Goal: Task Accomplishment & Management: Manage account settings

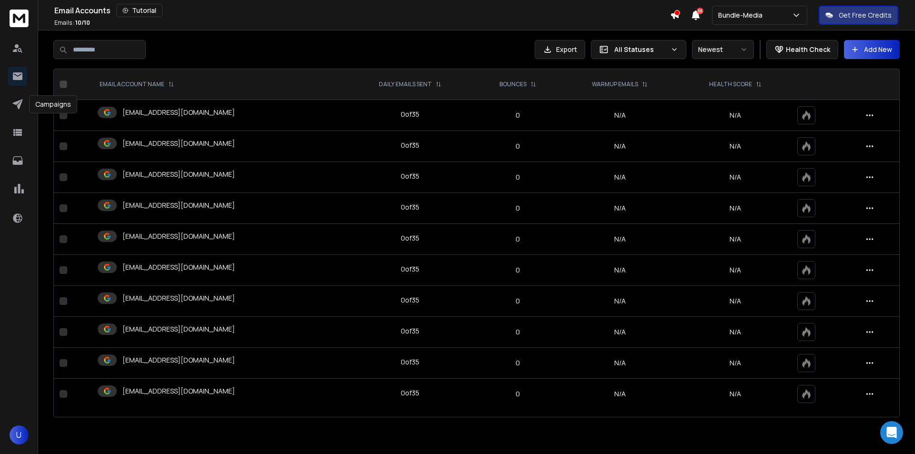
click at [29, 110] on div "Campaigns" at bounding box center [53, 104] width 48 height 18
click at [19, 110] on link at bounding box center [17, 104] width 19 height 19
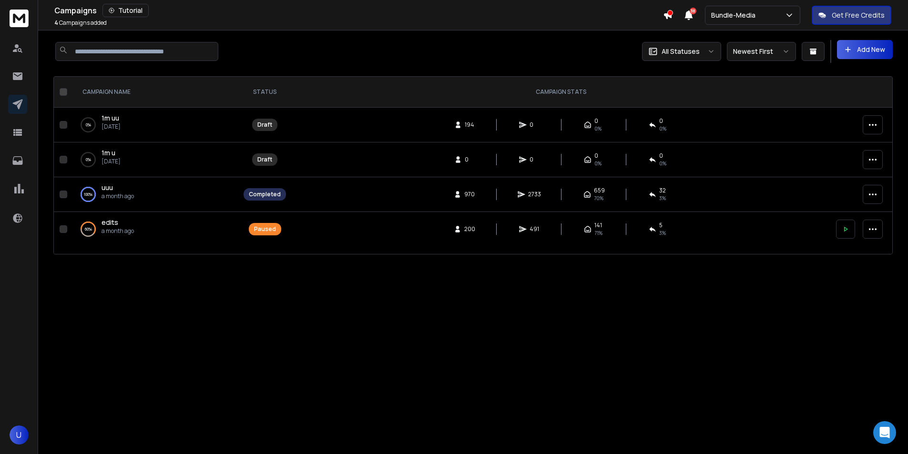
drag, startPoint x: 106, startPoint y: 198, endPoint x: 137, endPoint y: 161, distance: 48.7
click at [137, 161] on tbody "0 % 1m uu 2 days ago Draft 194 0 0 0% 0 0% 0 % 1m u 2 days ago Draft 0 0 0 0% 0…" at bounding box center [473, 177] width 838 height 139
click at [112, 123] on p "[DATE]" at bounding box center [110, 127] width 19 height 8
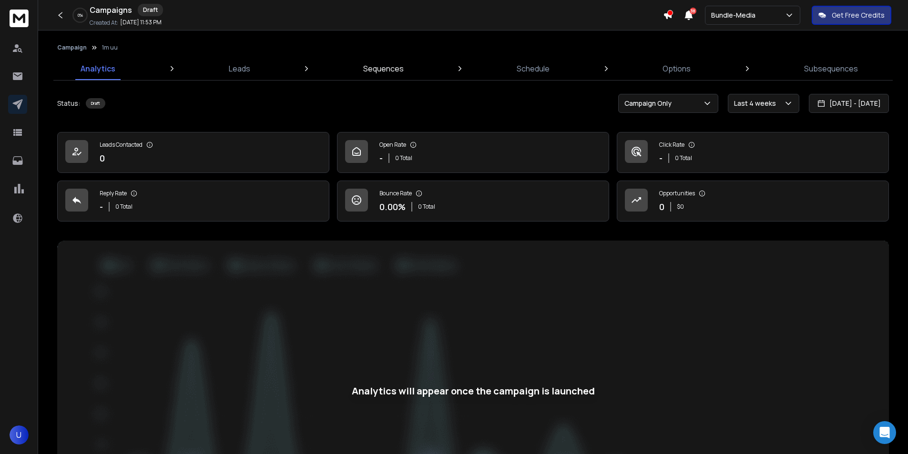
click at [388, 71] on p "Sequences" at bounding box center [383, 68] width 40 height 11
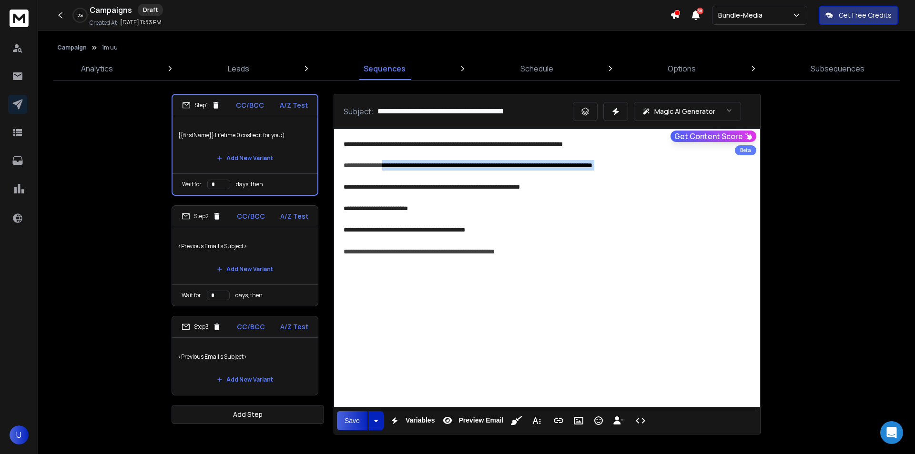
drag, startPoint x: 393, startPoint y: 165, endPoint x: 541, endPoint y: 177, distance: 148.7
click at [541, 177] on div "**********" at bounding box center [547, 198] width 407 height 118
click at [548, 179] on div "**********" at bounding box center [547, 198] width 407 height 118
drag, startPoint x: 559, startPoint y: 184, endPoint x: 559, endPoint y: 191, distance: 7.1
click at [559, 186] on div "**********" at bounding box center [547, 198] width 407 height 118
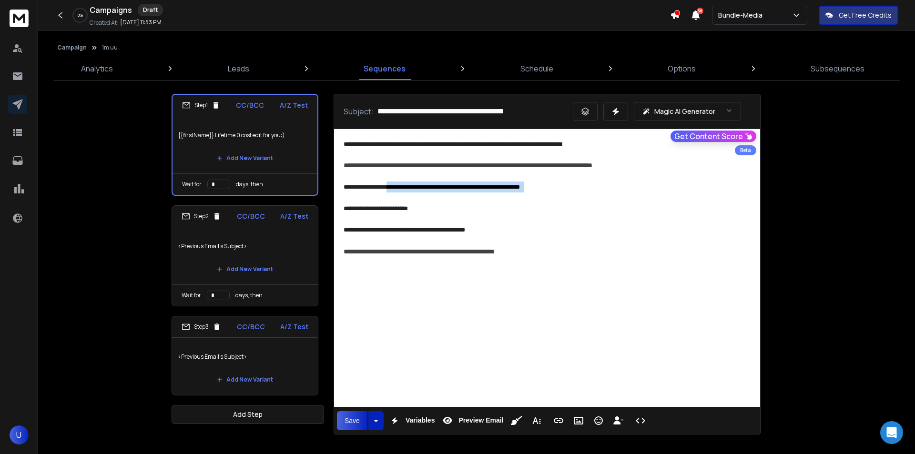
drag, startPoint x: 393, startPoint y: 187, endPoint x: 485, endPoint y: 197, distance: 92.5
click at [485, 197] on div "**********" at bounding box center [547, 198] width 407 height 118
click at [486, 199] on div "**********" at bounding box center [547, 198] width 407 height 118
click at [268, 243] on p "<Previous Email's Subject>" at bounding box center [245, 246] width 134 height 27
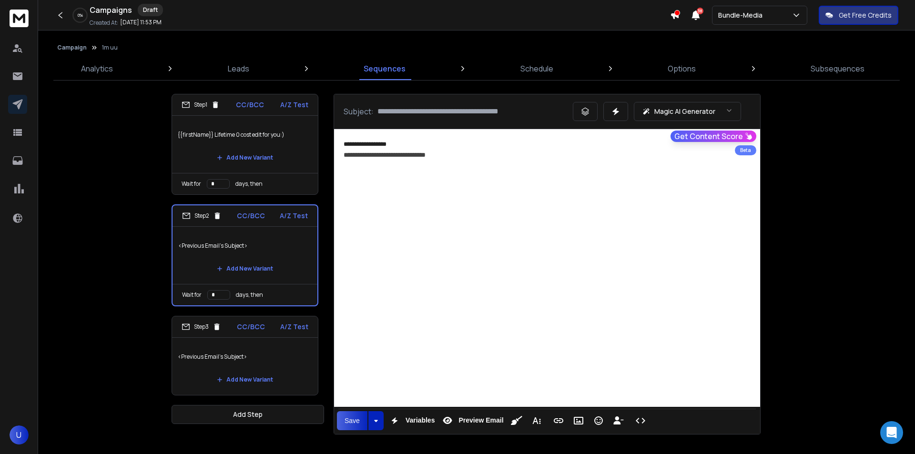
click at [273, 362] on p "<Previous Email's Subject>" at bounding box center [245, 357] width 134 height 27
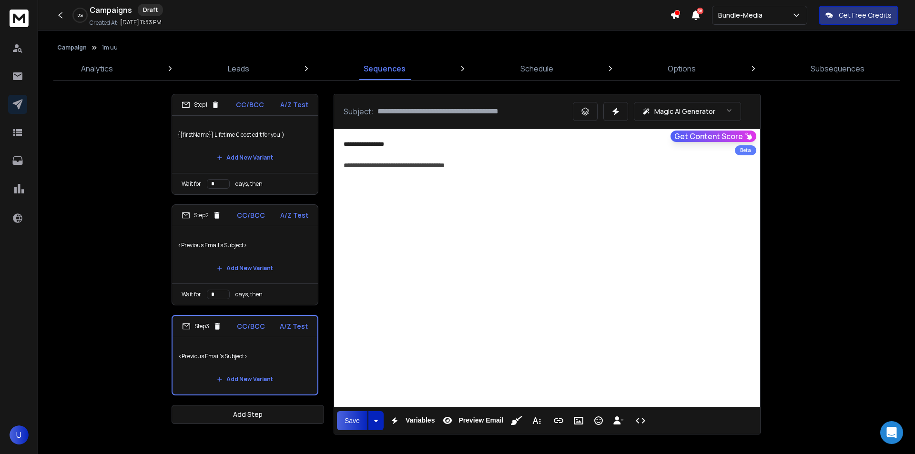
click at [271, 251] on p "<Previous Email's Subject>" at bounding box center [245, 245] width 134 height 27
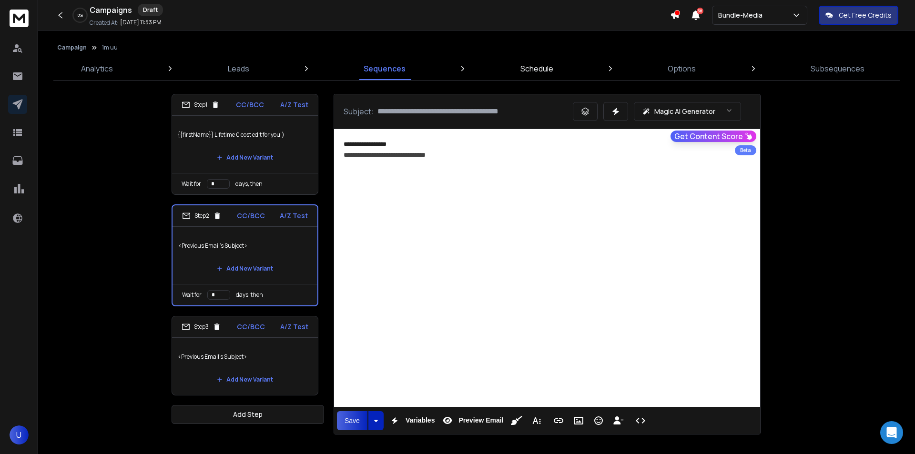
click at [542, 74] on p "Schedule" at bounding box center [536, 68] width 33 height 11
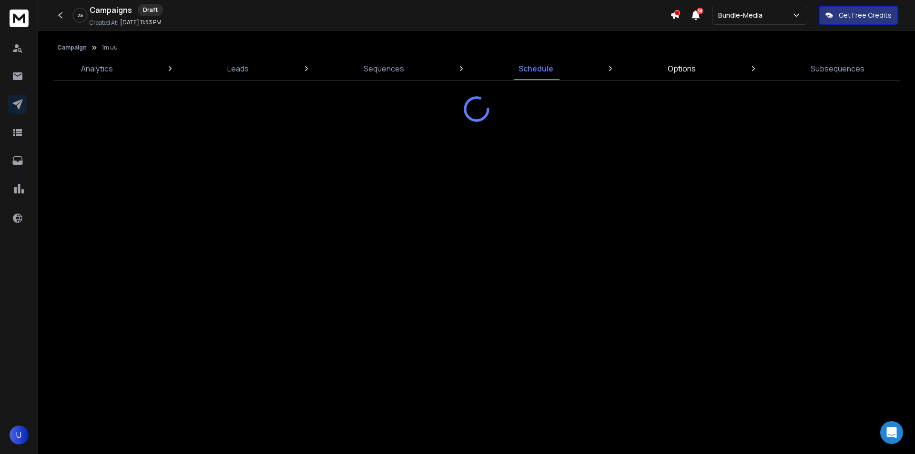
click at [682, 73] on p "Options" at bounding box center [681, 68] width 28 height 11
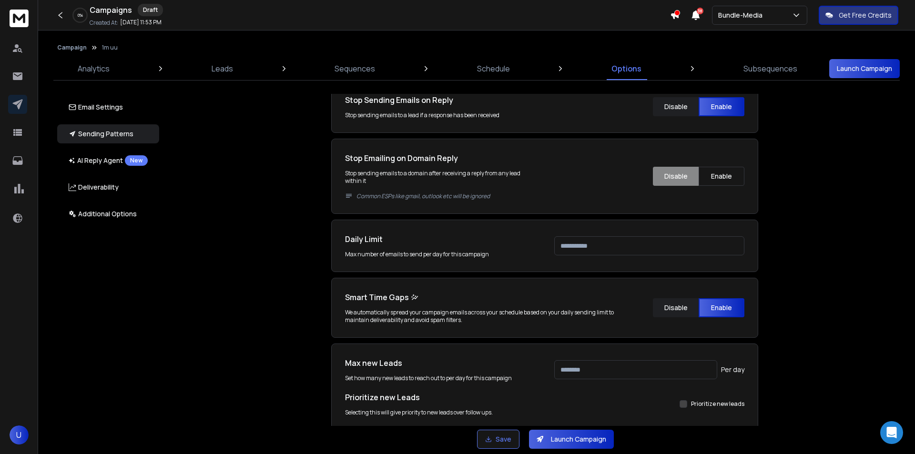
scroll to position [340, 0]
click at [200, 75] on div "Analytics Leads Sequences Schedule Options Subsequences" at bounding box center [437, 68] width 768 height 23
click at [223, 76] on link "Leads" at bounding box center [222, 68] width 33 height 23
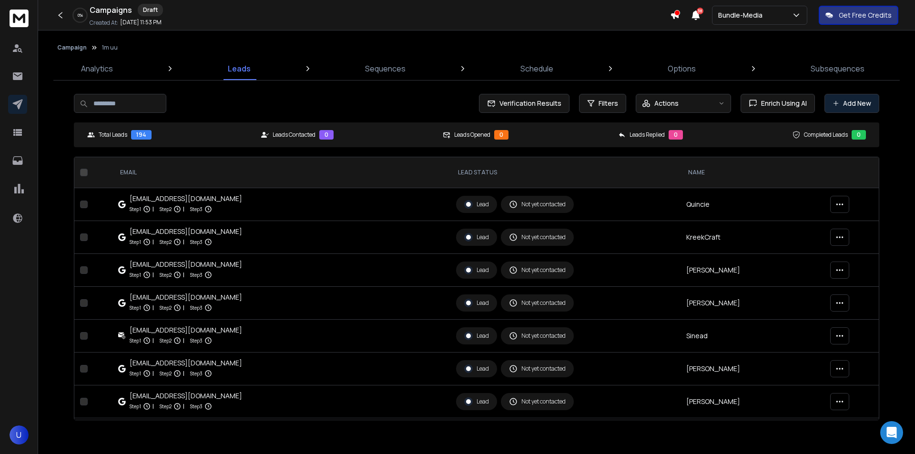
click at [839, 111] on button "Add New" at bounding box center [851, 103] width 55 height 19
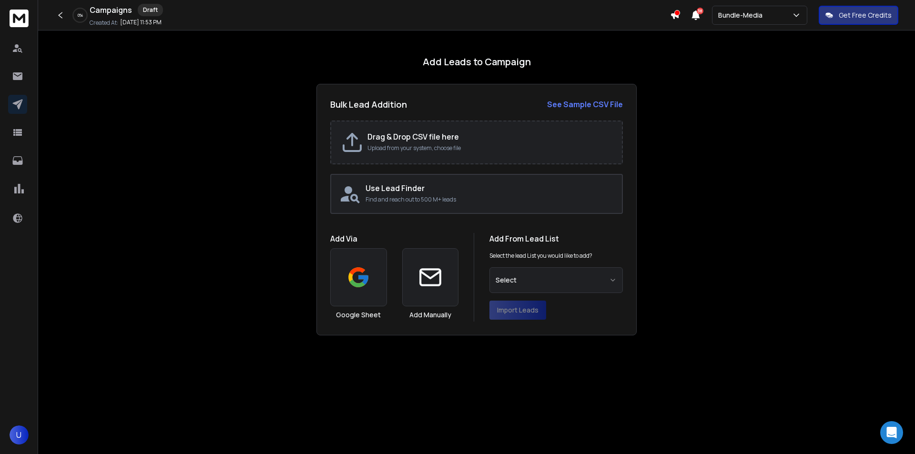
click at [461, 137] on h2 "Drag & Drop CSV file here" at bounding box center [489, 136] width 245 height 11
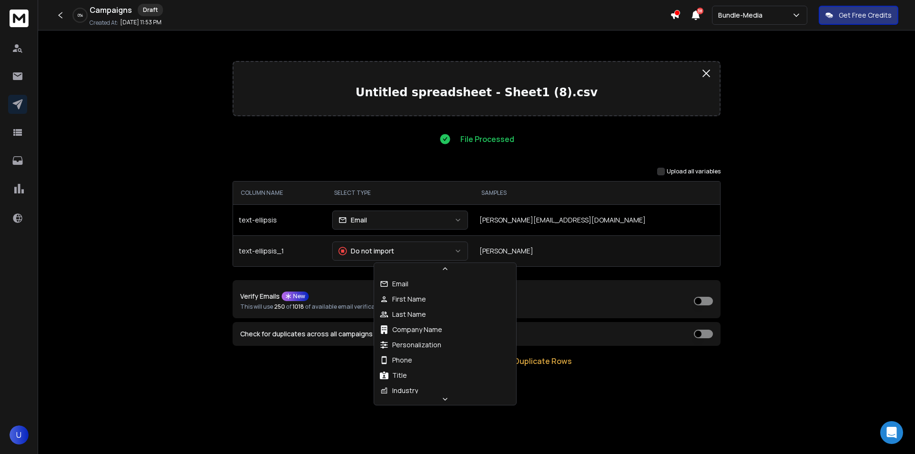
click at [444, 254] on button "Do not import" at bounding box center [400, 251] width 136 height 19
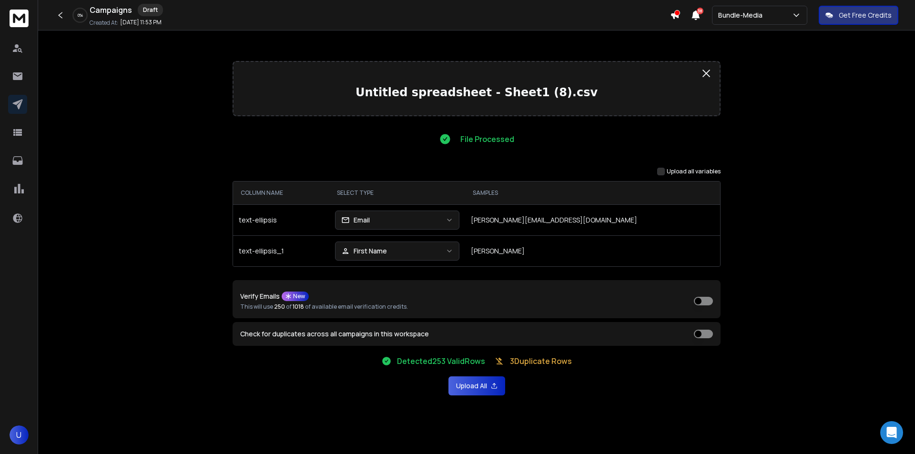
click at [493, 382] on button "Upload All" at bounding box center [476, 385] width 57 height 19
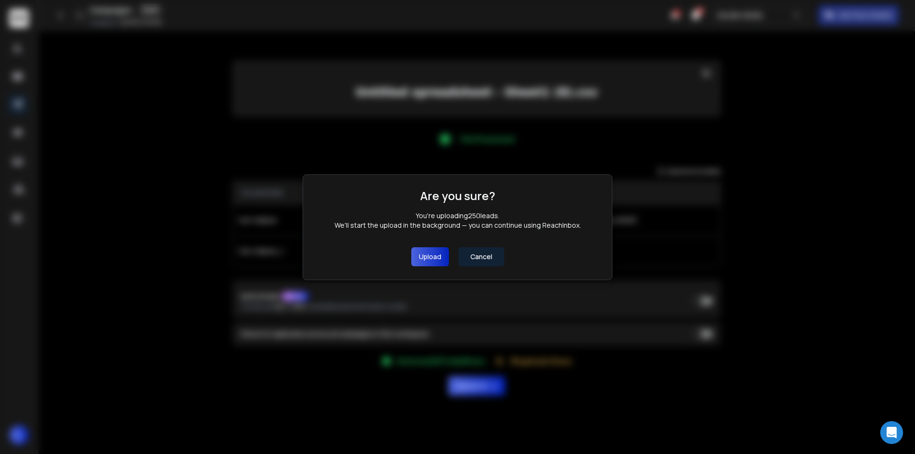
click at [438, 264] on button "Upload" at bounding box center [430, 256] width 38 height 19
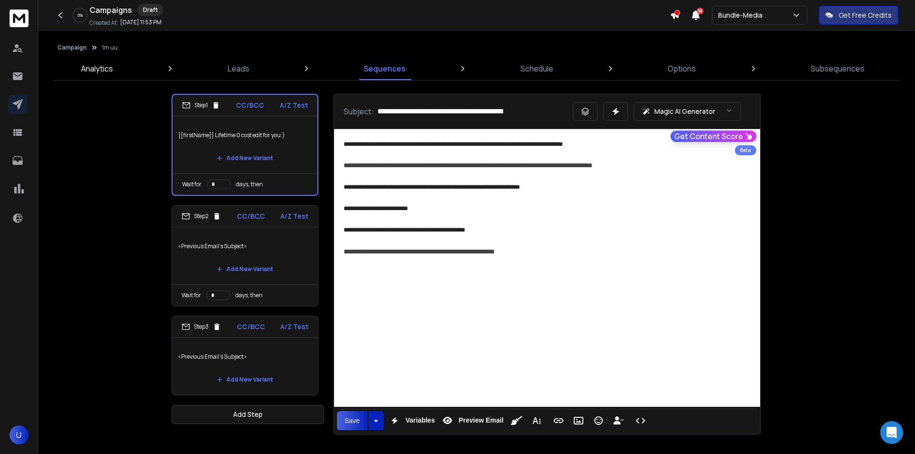
click at [94, 65] on p "Analytics" at bounding box center [97, 68] width 32 height 11
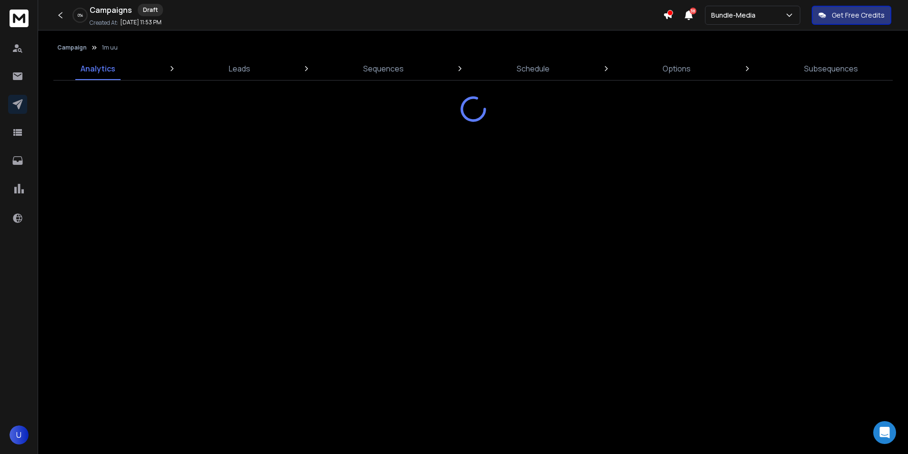
drag, startPoint x: 877, startPoint y: 70, endPoint x: 780, endPoint y: 67, distance: 97.2
click at [876, 70] on div "Analytics Leads Sequences Schedule Options Subsequences" at bounding box center [468, 68] width 831 height 23
click at [687, 72] on p "Options" at bounding box center [676, 68] width 28 height 11
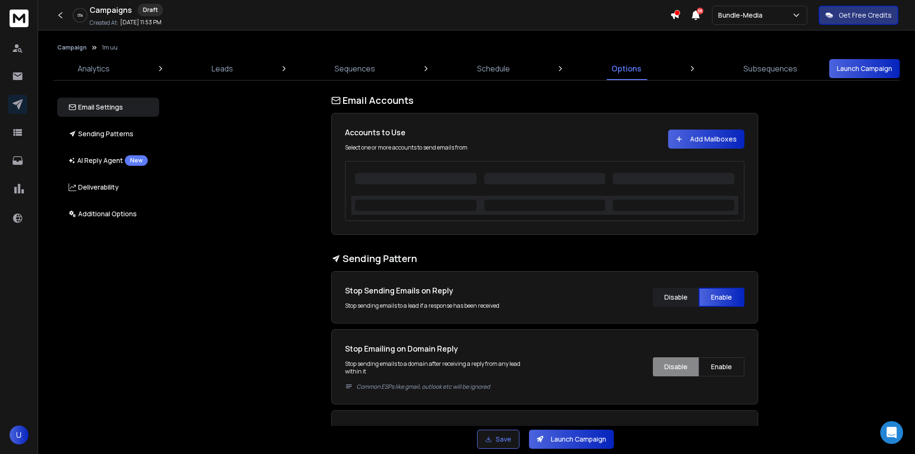
click at [861, 70] on button "Launch Campaign" at bounding box center [864, 68] width 71 height 19
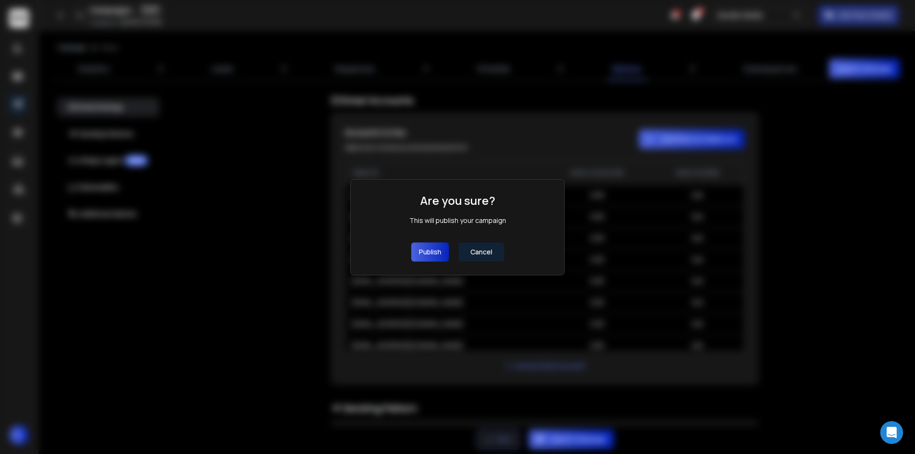
click at [437, 255] on button "Publish" at bounding box center [430, 252] width 38 height 19
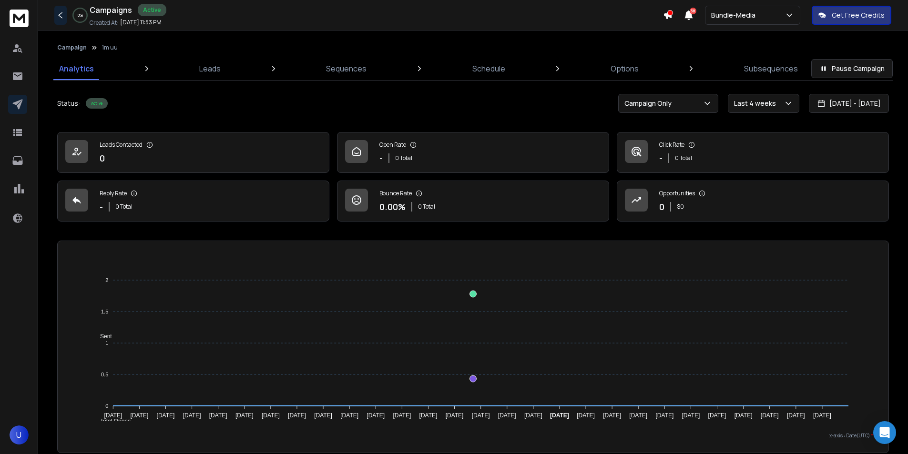
click at [61, 9] on button at bounding box center [60, 15] width 12 height 19
